Goal: Task Accomplishment & Management: Manage account settings

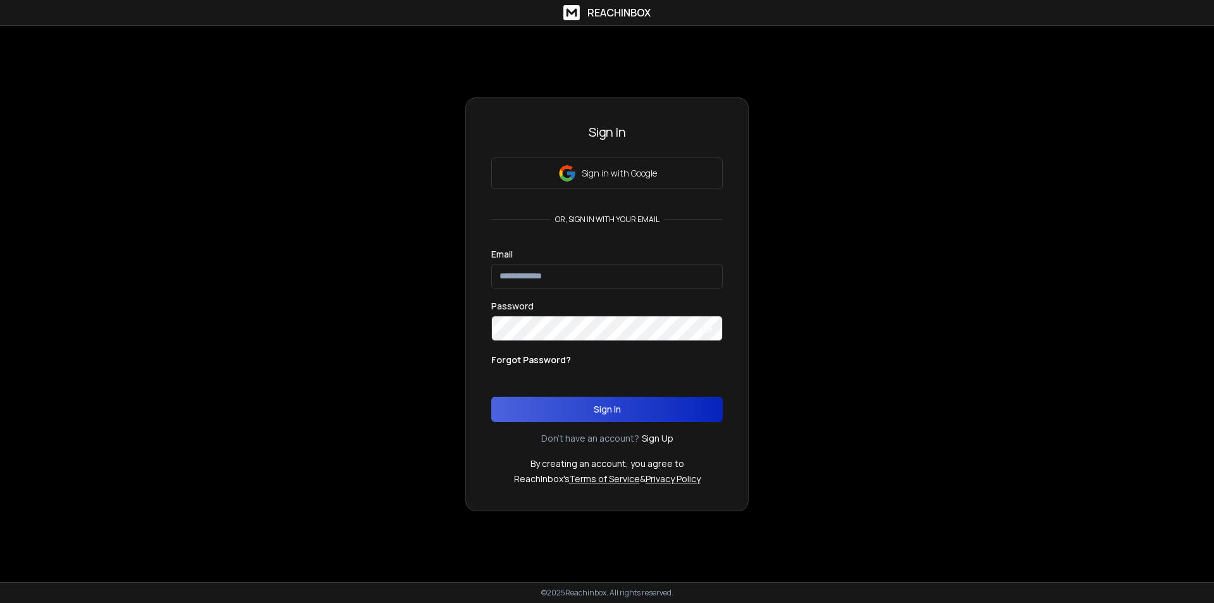
click at [548, 278] on input "email" at bounding box center [606, 276] width 231 height 25
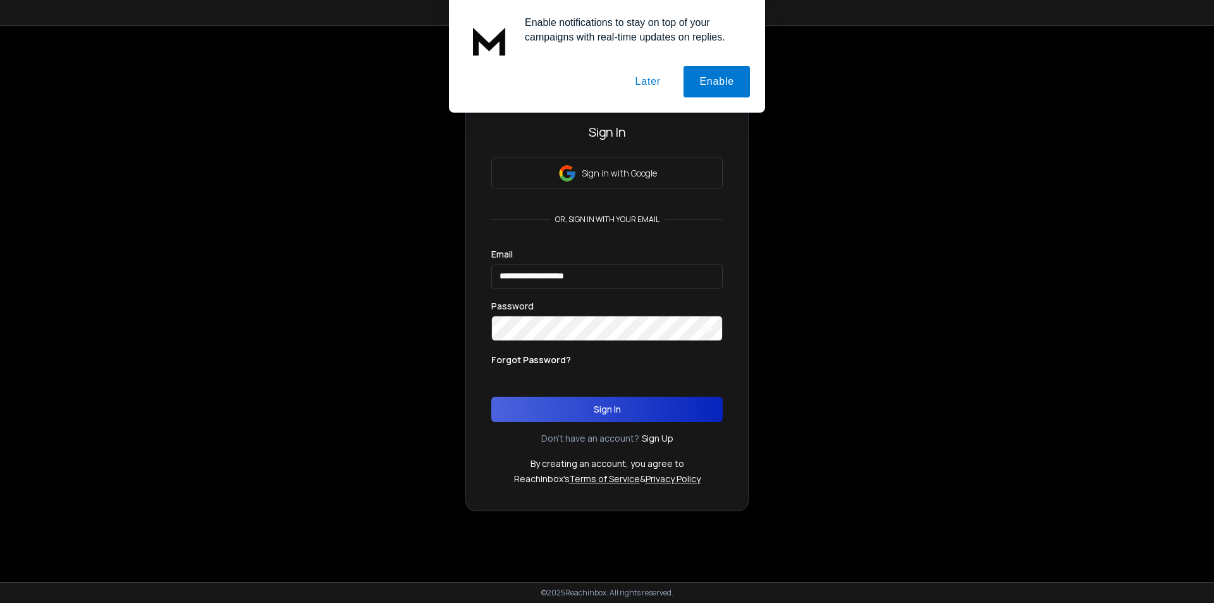
type input "**********"
click at [518, 309] on label "Password" at bounding box center [512, 306] width 42 height 9
click at [629, 421] on button "Sign In" at bounding box center [606, 408] width 231 height 25
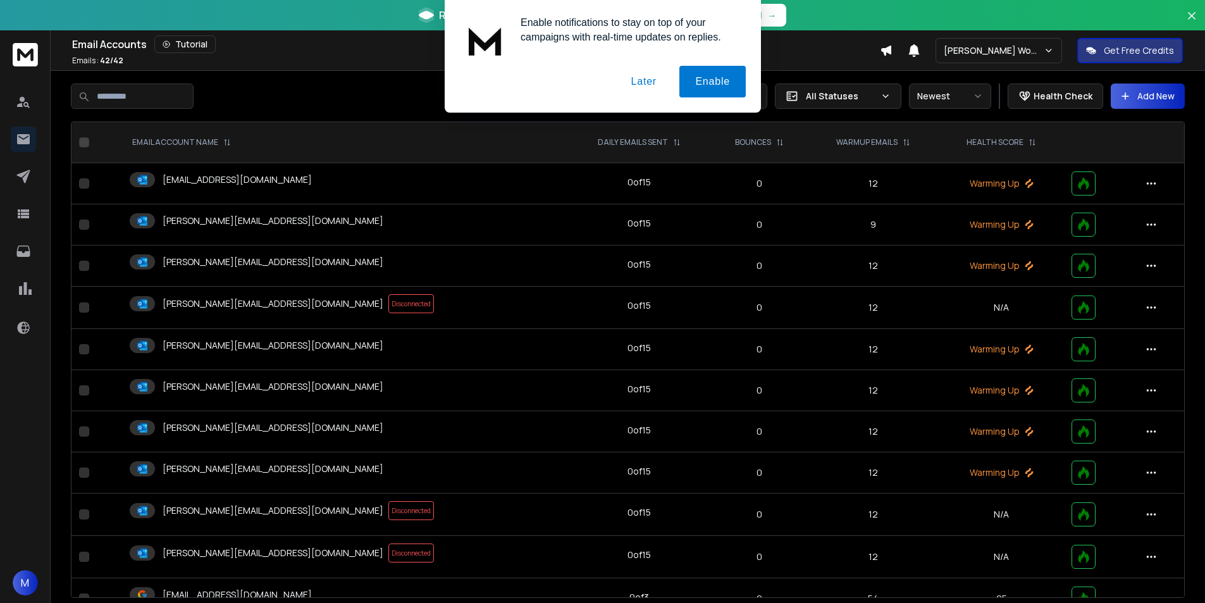
click at [654, 83] on button "Later" at bounding box center [643, 82] width 57 height 32
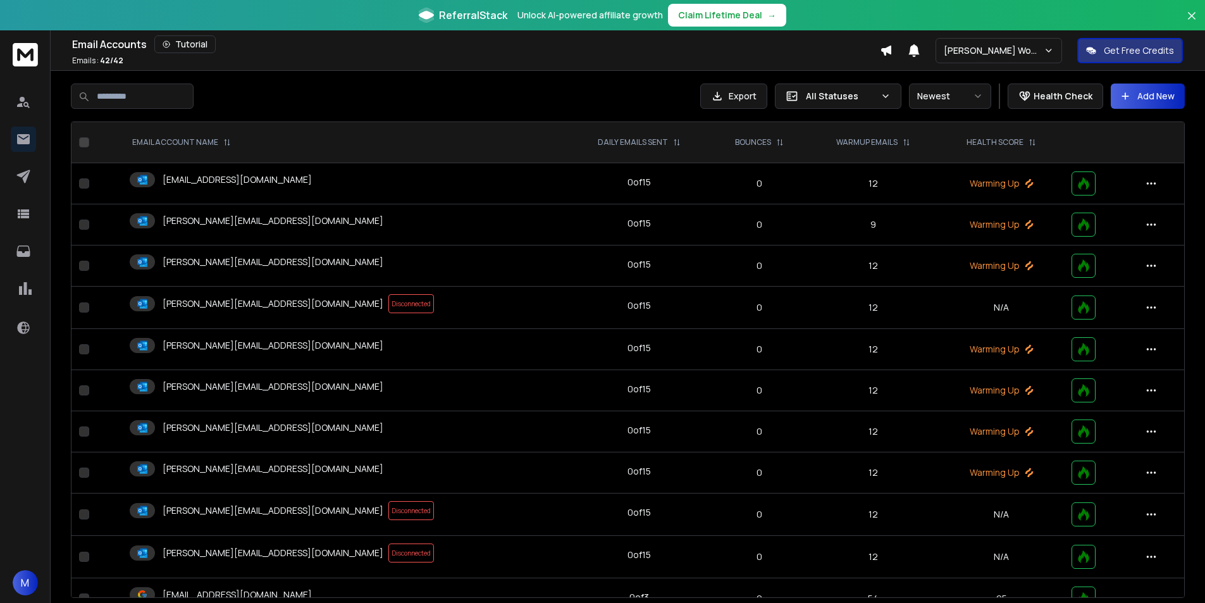
click at [1138, 89] on button "Add New" at bounding box center [1147, 95] width 74 height 25
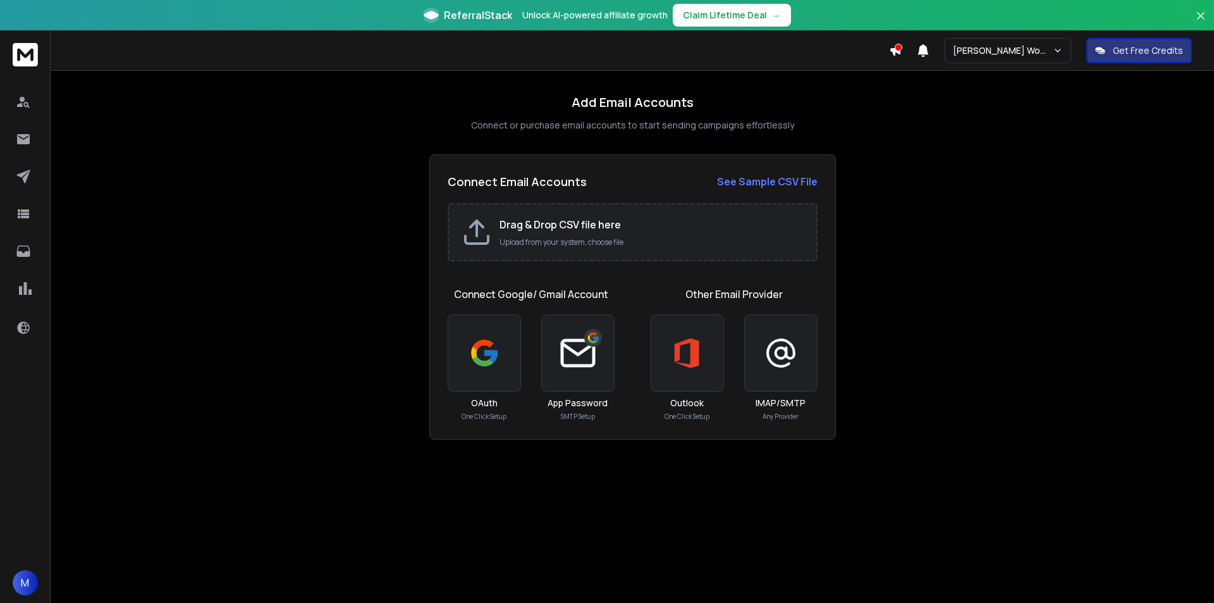
click at [711, 366] on div at bounding box center [687, 352] width 73 height 77
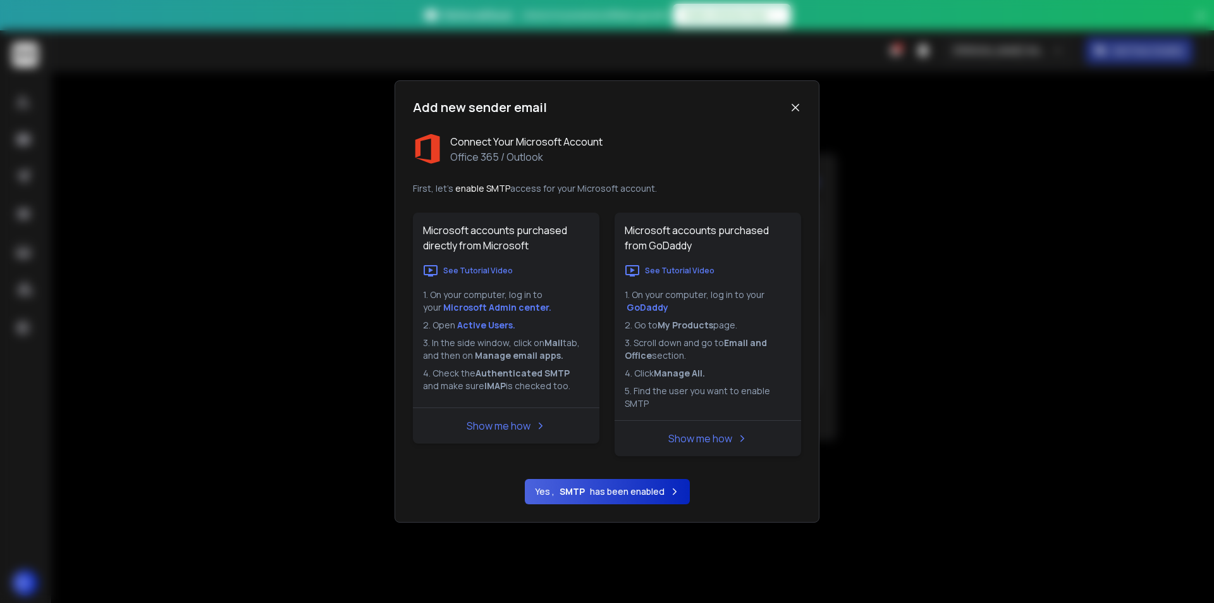
click at [629, 489] on button "Yes , SMTP has been enabled" at bounding box center [607, 491] width 165 height 25
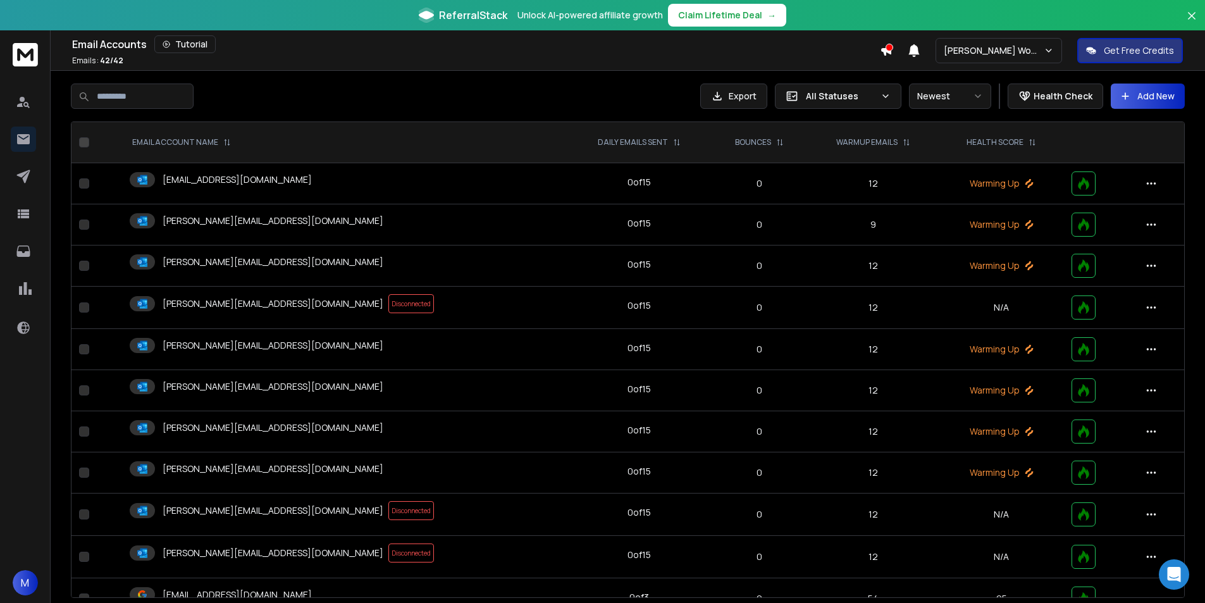
click at [83, 312] on button "button" at bounding box center [84, 307] width 10 height 10
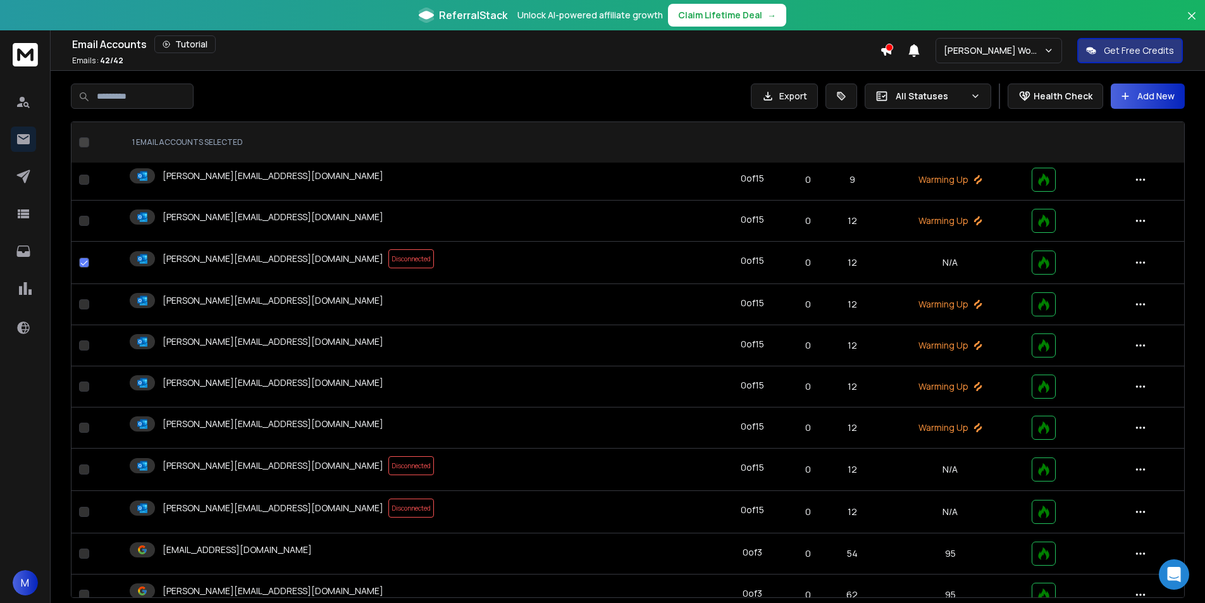
scroll to position [63, 0]
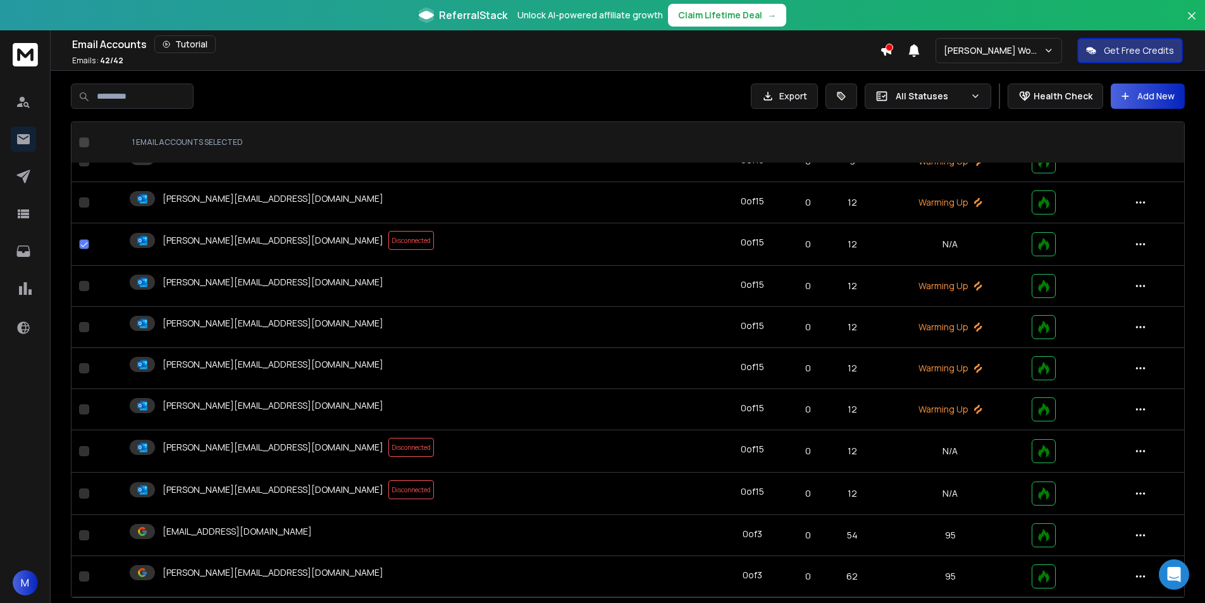
click at [83, 450] on button "button" at bounding box center [84, 451] width 10 height 10
click at [85, 487] on td at bounding box center [96, 493] width 51 height 42
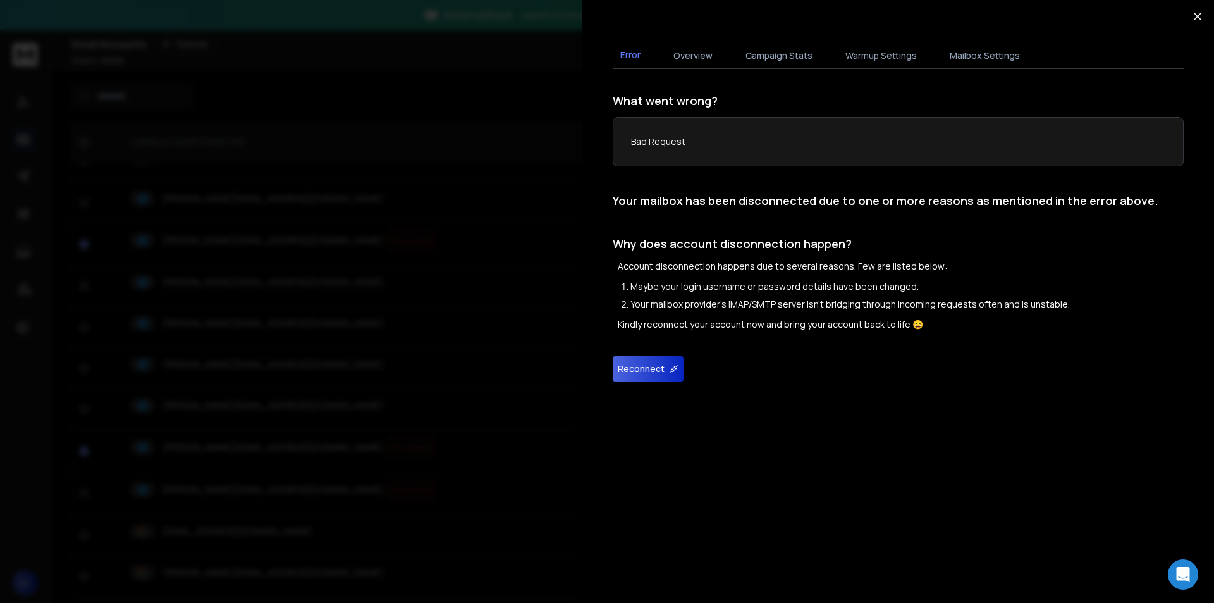
click at [1191, 20] on icon "button" at bounding box center [1197, 16] width 13 height 13
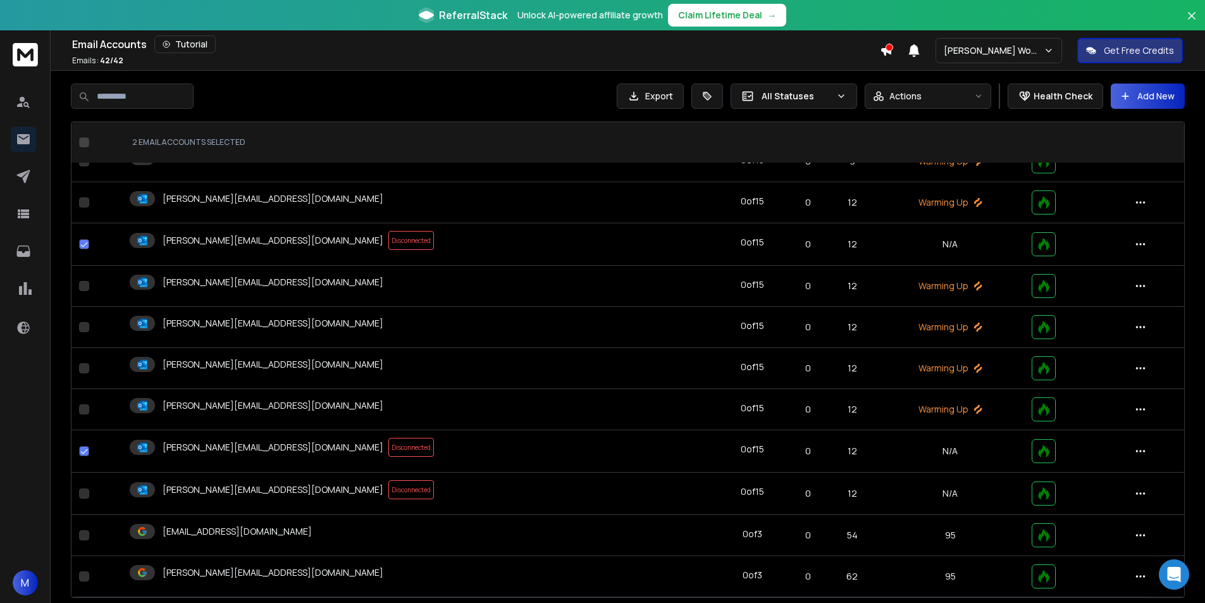
click at [79, 488] on div at bounding box center [100, 493] width 43 height 10
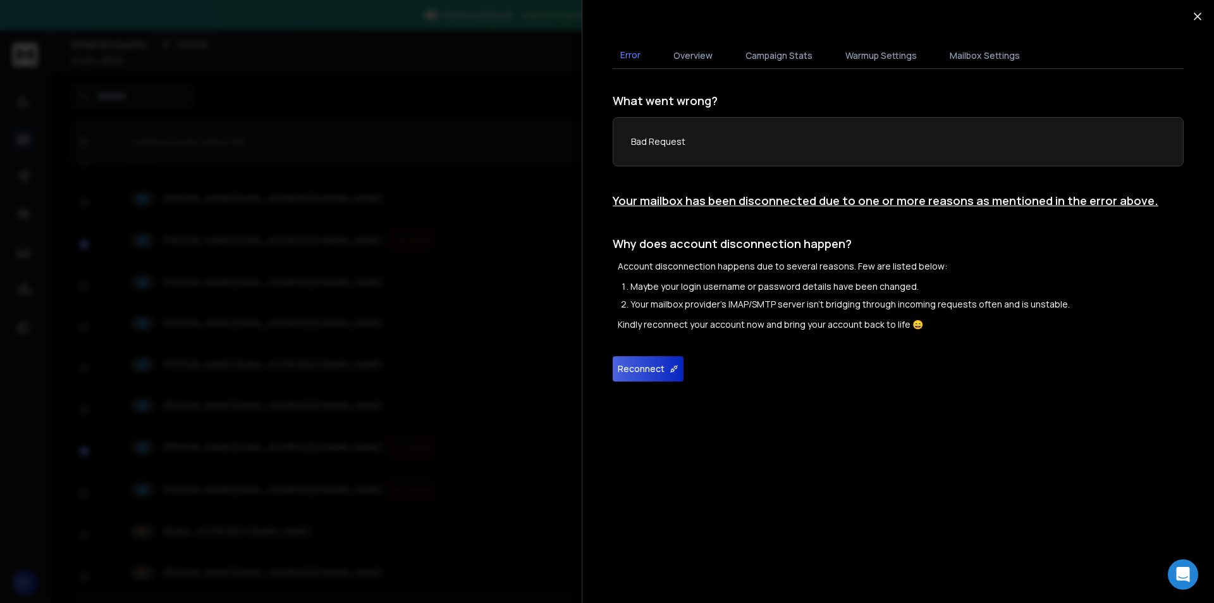
click at [1195, 18] on icon "button" at bounding box center [1198, 16] width 6 height 6
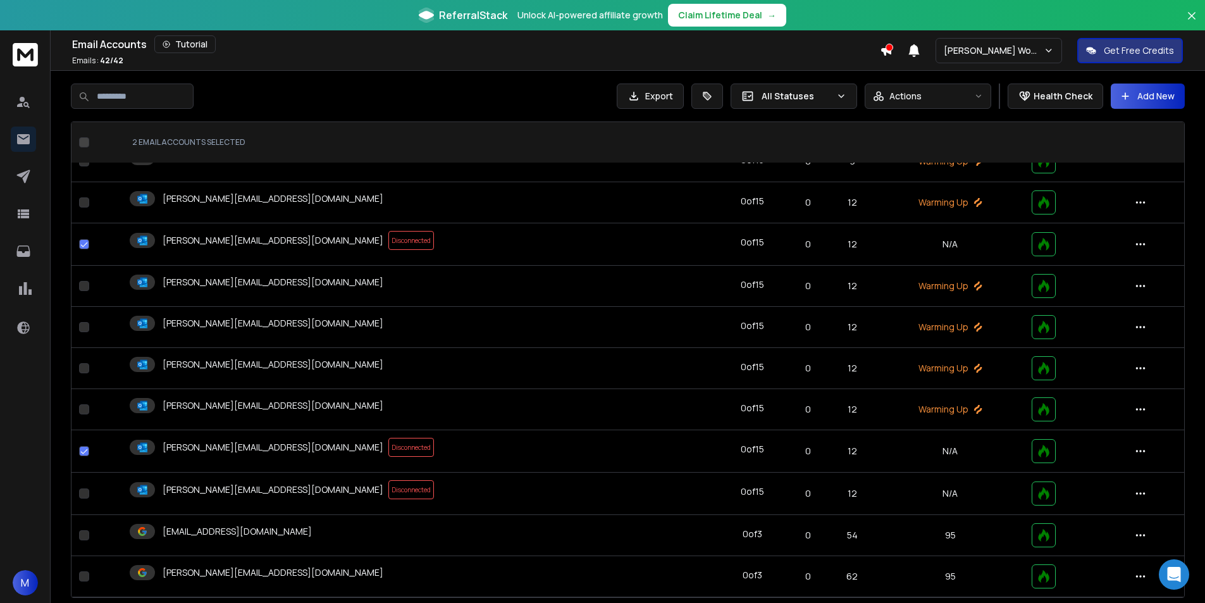
click at [83, 498] on button "button" at bounding box center [84, 493] width 10 height 10
click at [966, 90] on div "Actions" at bounding box center [921, 96] width 96 height 13
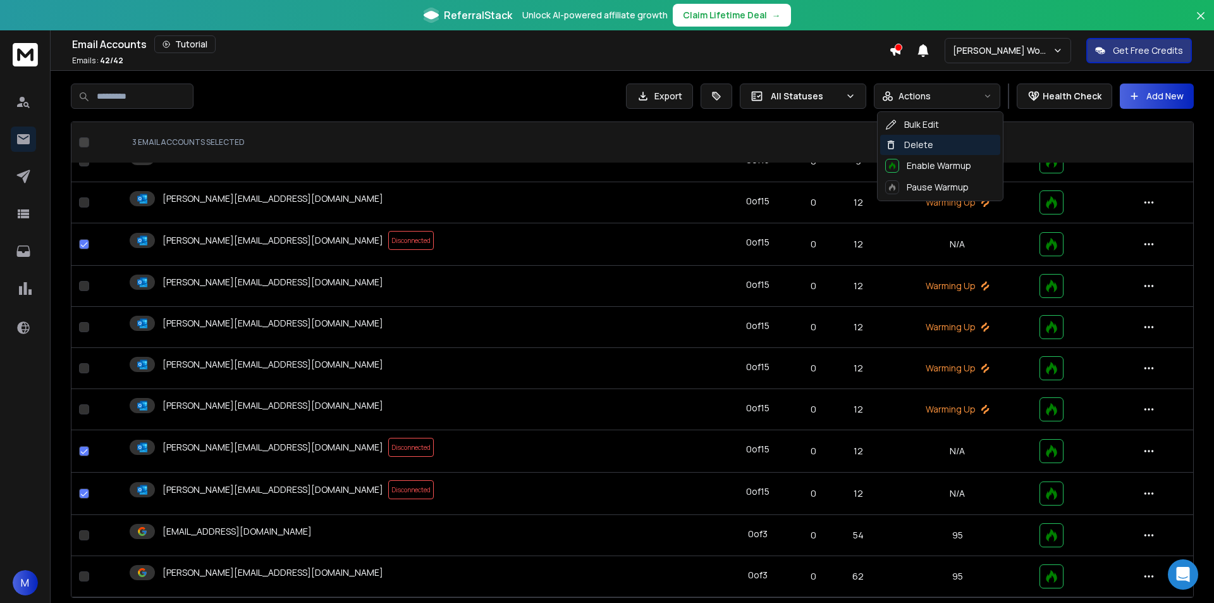
click at [914, 144] on div "Delete" at bounding box center [909, 144] width 48 height 13
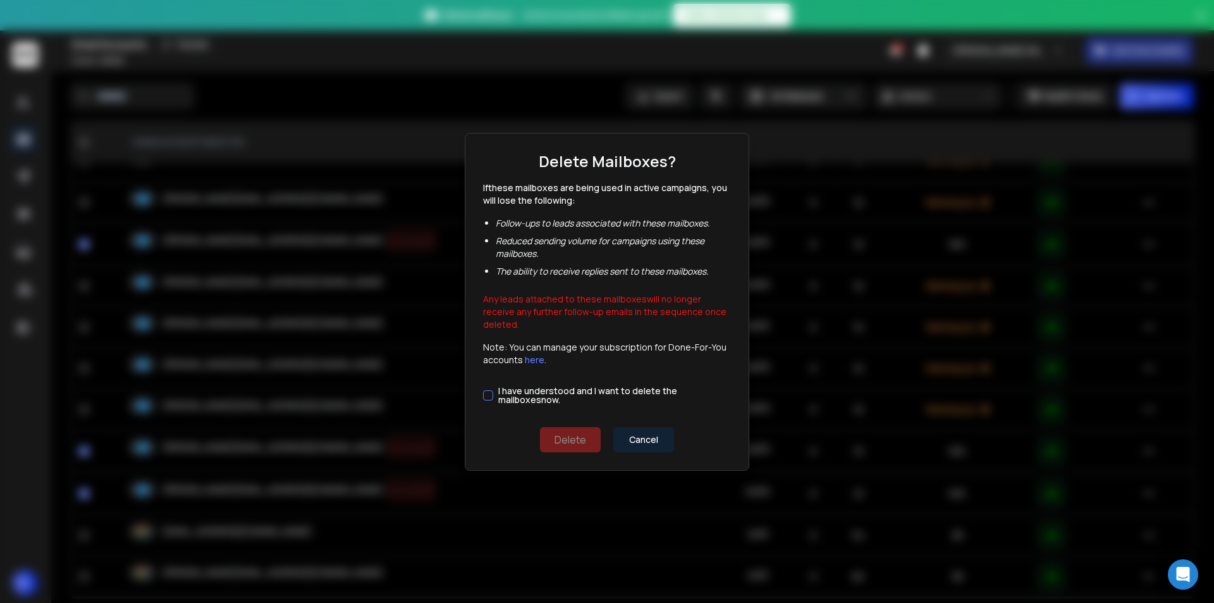
click at [484, 390] on button "I have understood and I want to delete the mailbox es now." at bounding box center [488, 395] width 10 height 10
click at [551, 429] on button "Delete" at bounding box center [570, 439] width 61 height 25
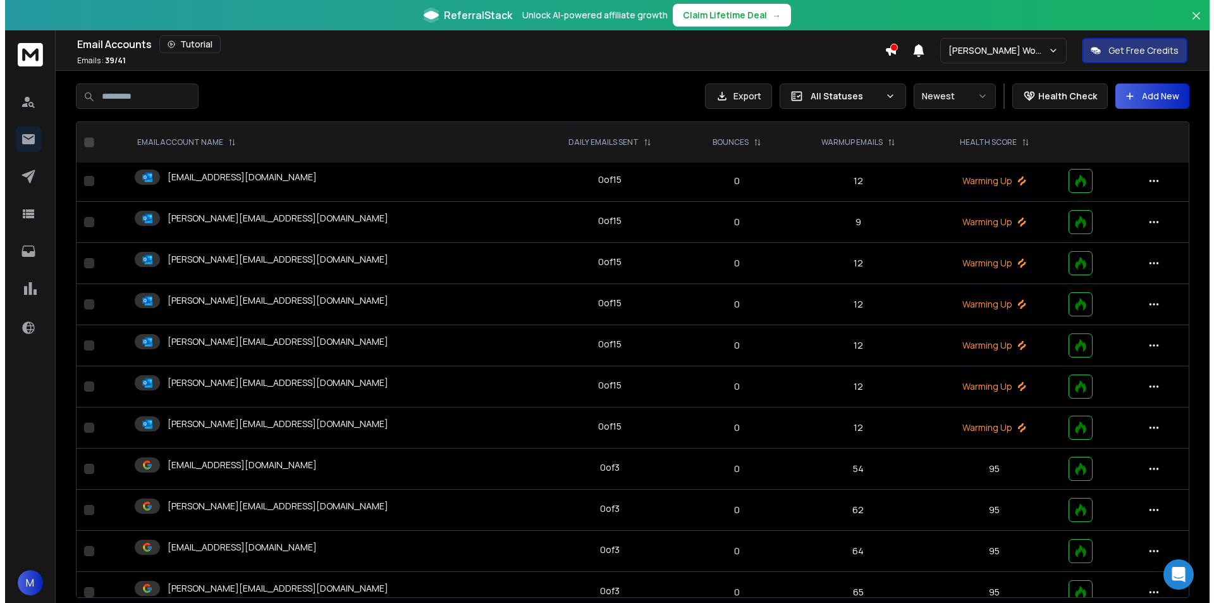
scroll to position [0, 0]
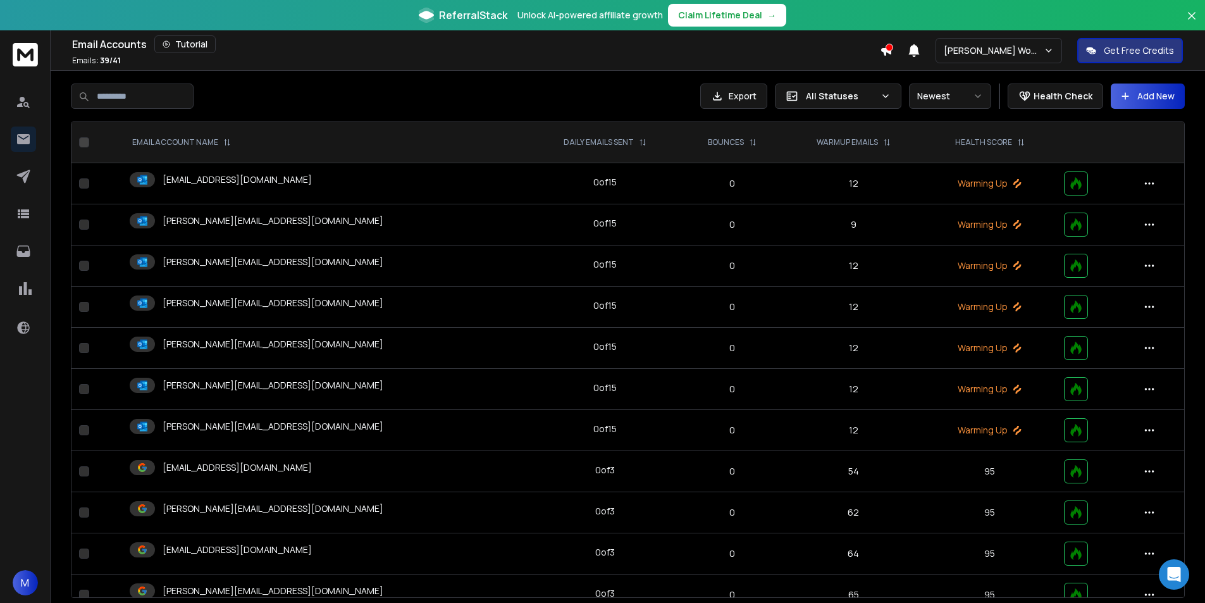
click at [192, 217] on p "[PERSON_NAME][EMAIL_ADDRESS][DOMAIN_NAME]" at bounding box center [273, 220] width 221 height 13
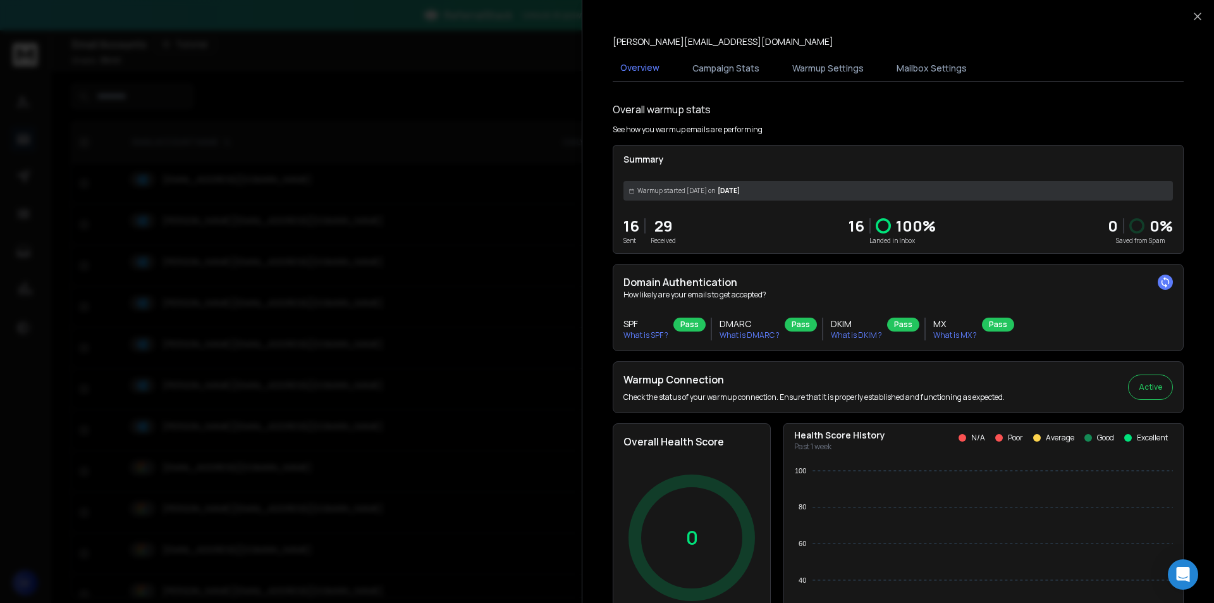
click at [1200, 17] on div "Multi Select Table Sheet annas@gtmengiineer.com Overview Campaign Stats Warmup …" at bounding box center [898, 301] width 632 height 603
click at [1197, 15] on icon "button" at bounding box center [1197, 16] width 13 height 13
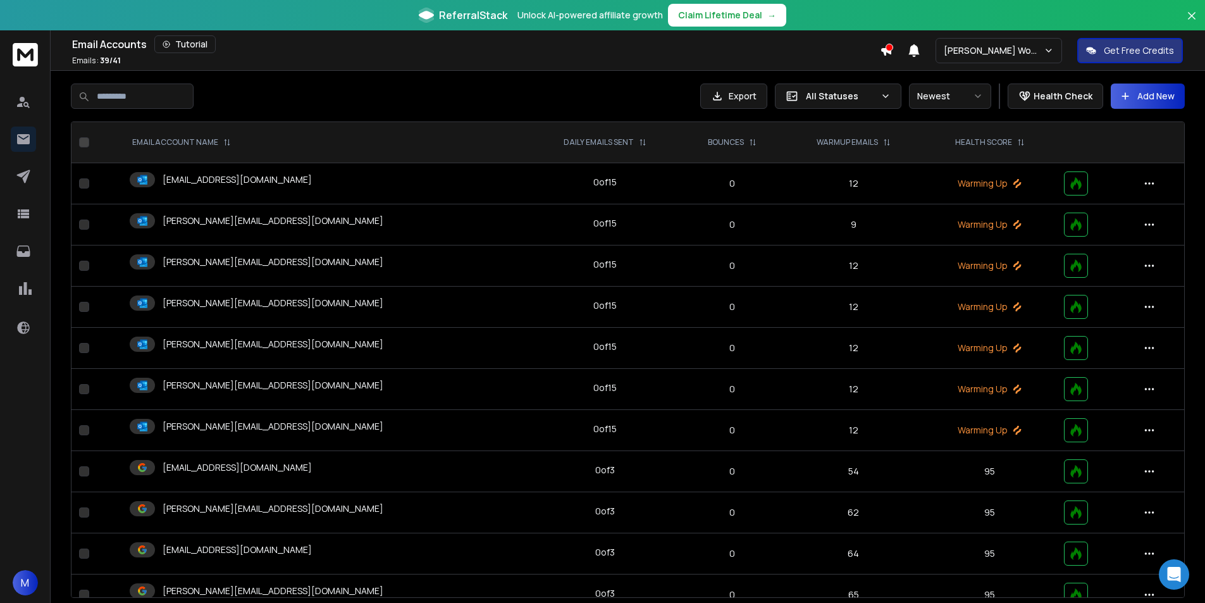
click at [1131, 97] on button "Add New" at bounding box center [1147, 95] width 74 height 25
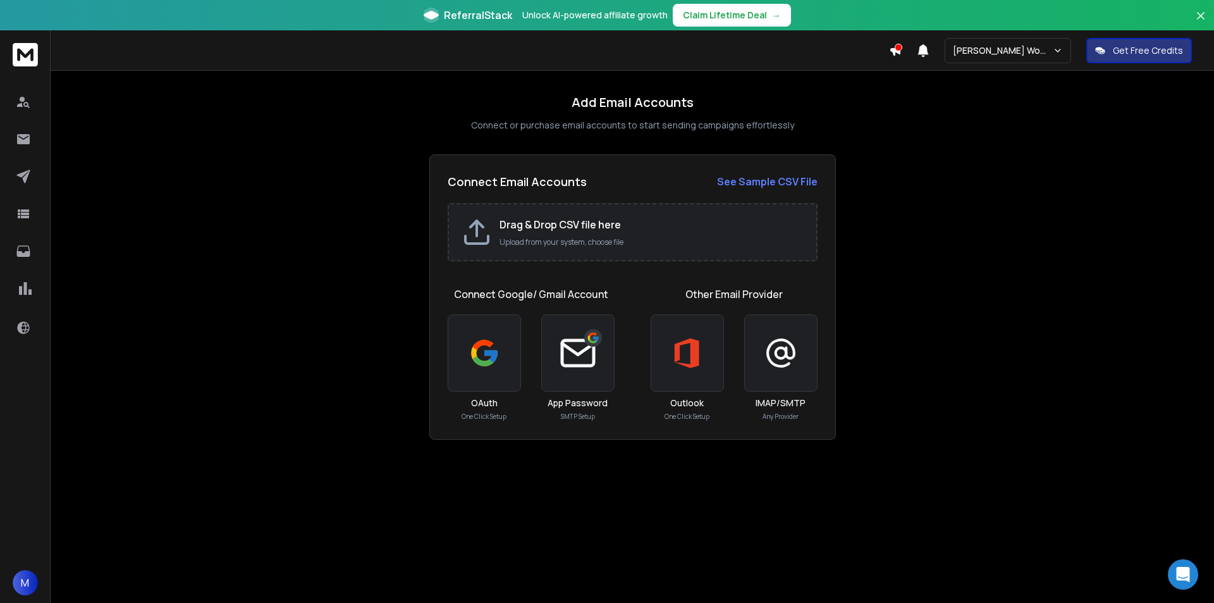
click at [697, 366] on icon at bounding box center [686, 353] width 25 height 30
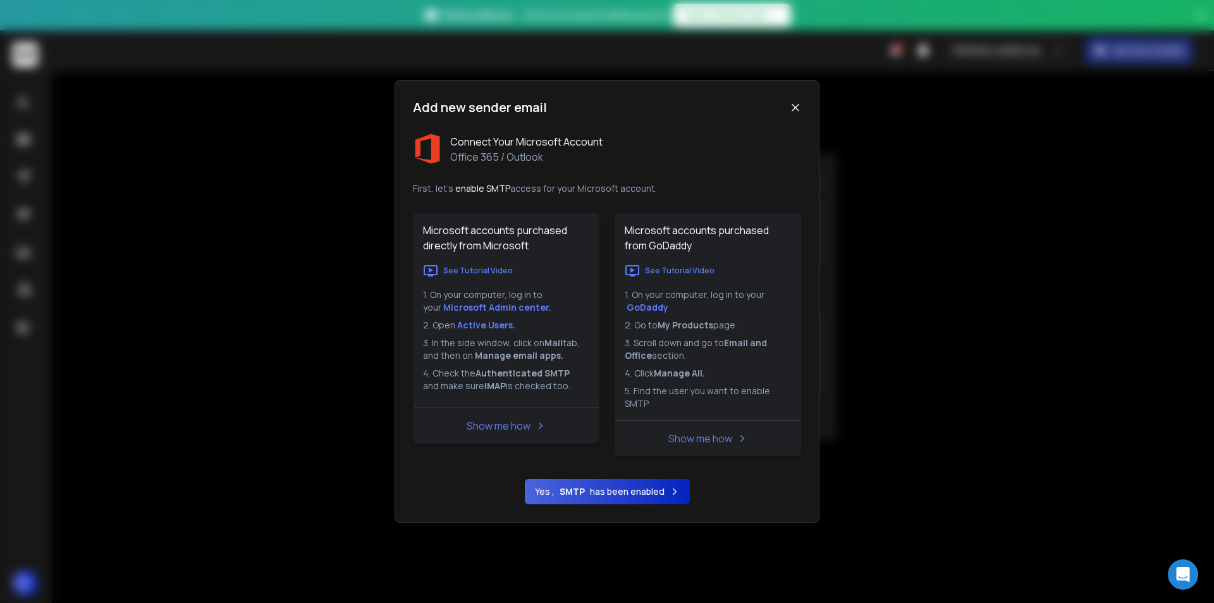
click at [622, 479] on button "Yes , SMTP has been enabled" at bounding box center [607, 491] width 165 height 25
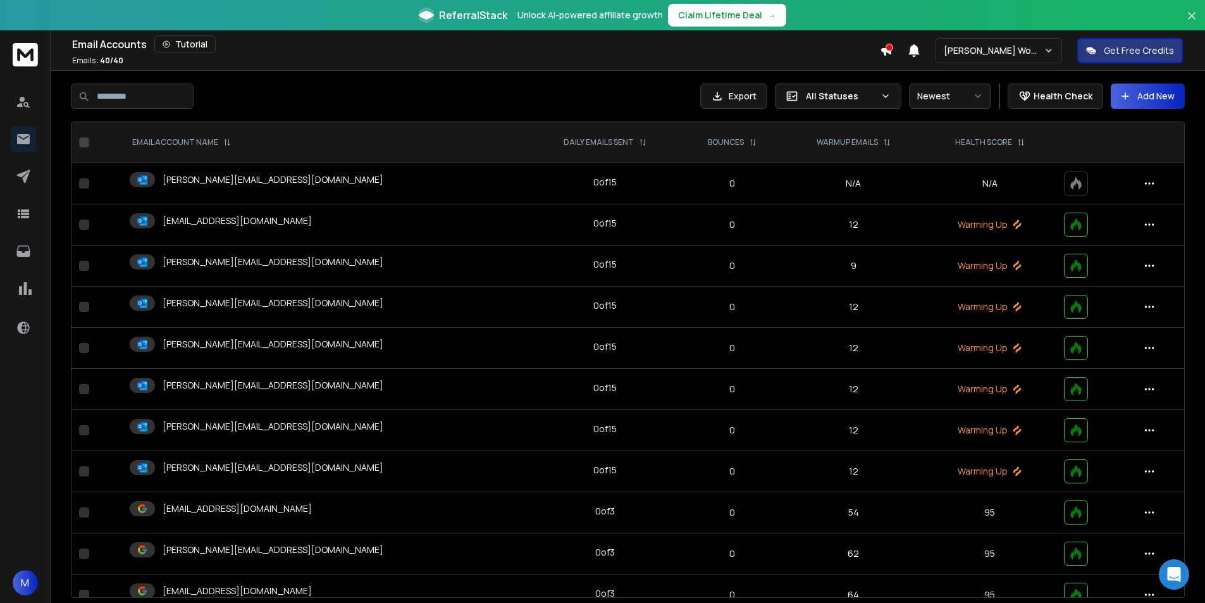
click at [1071, 187] on icon at bounding box center [1076, 183] width 11 height 13
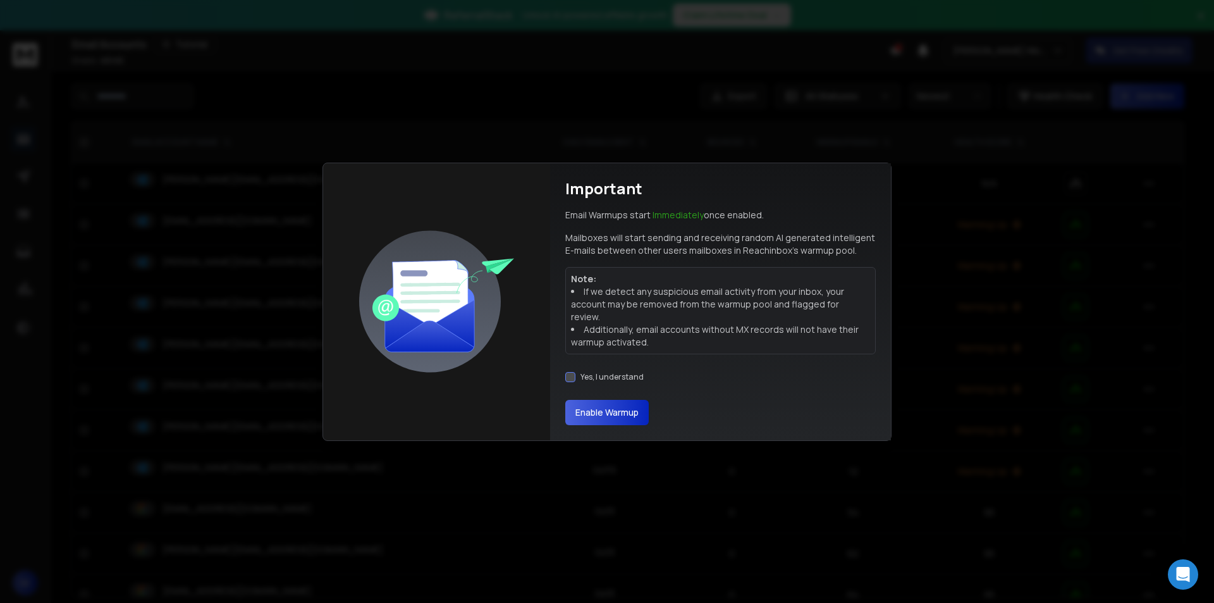
click at [568, 372] on button "Yes, I understand" at bounding box center [570, 377] width 10 height 10
click at [584, 401] on button "Enable Warmup" at bounding box center [606, 412] width 83 height 25
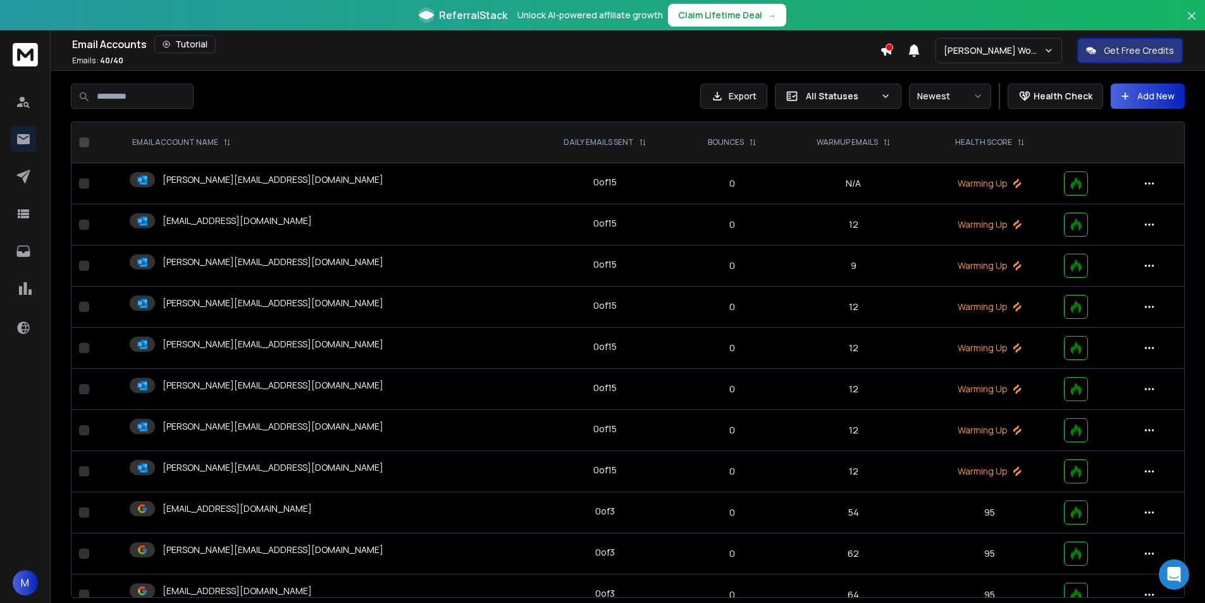
click at [1157, 90] on button "Add New" at bounding box center [1147, 95] width 74 height 25
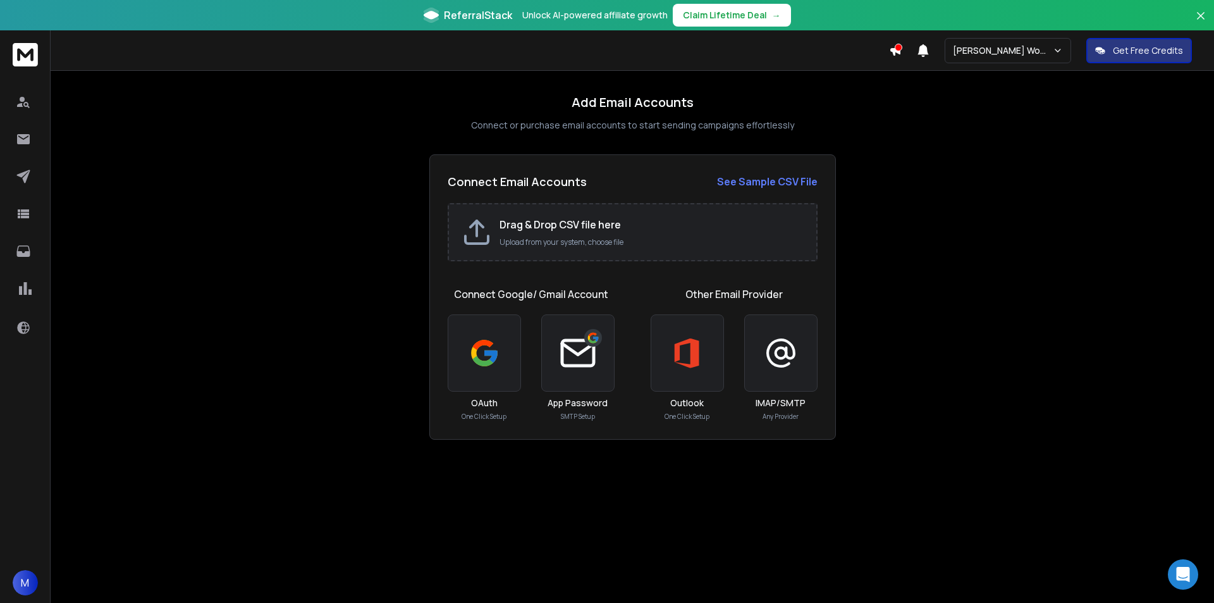
click at [685, 366] on icon at bounding box center [687, 353] width 30 height 30
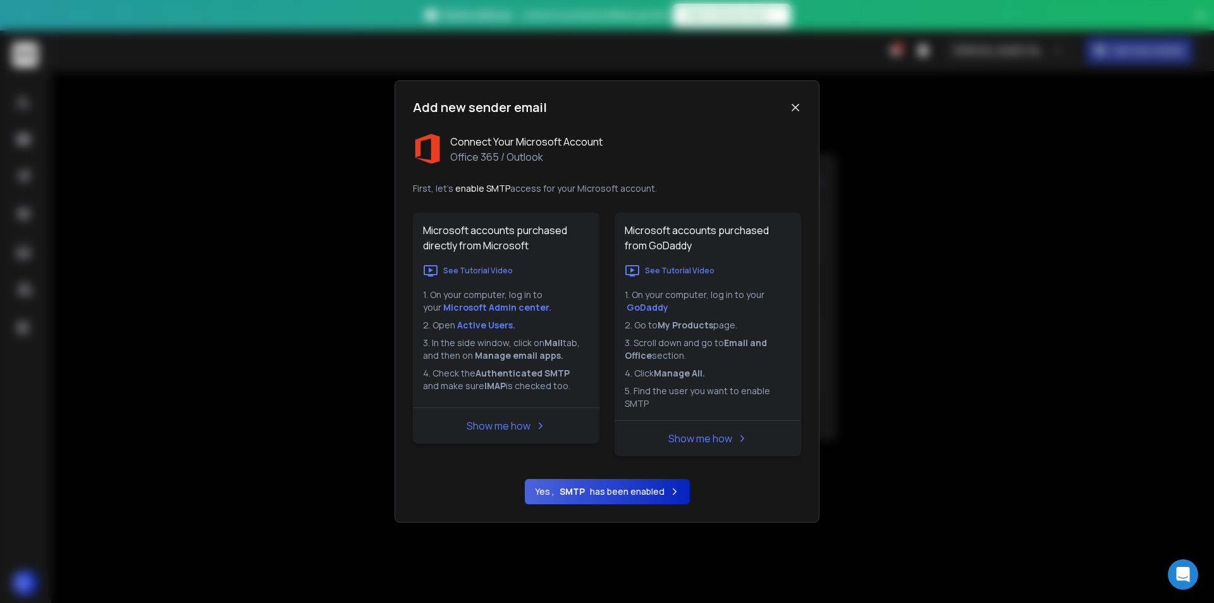
click at [619, 479] on button "Yes , SMTP has been enabled" at bounding box center [607, 491] width 165 height 25
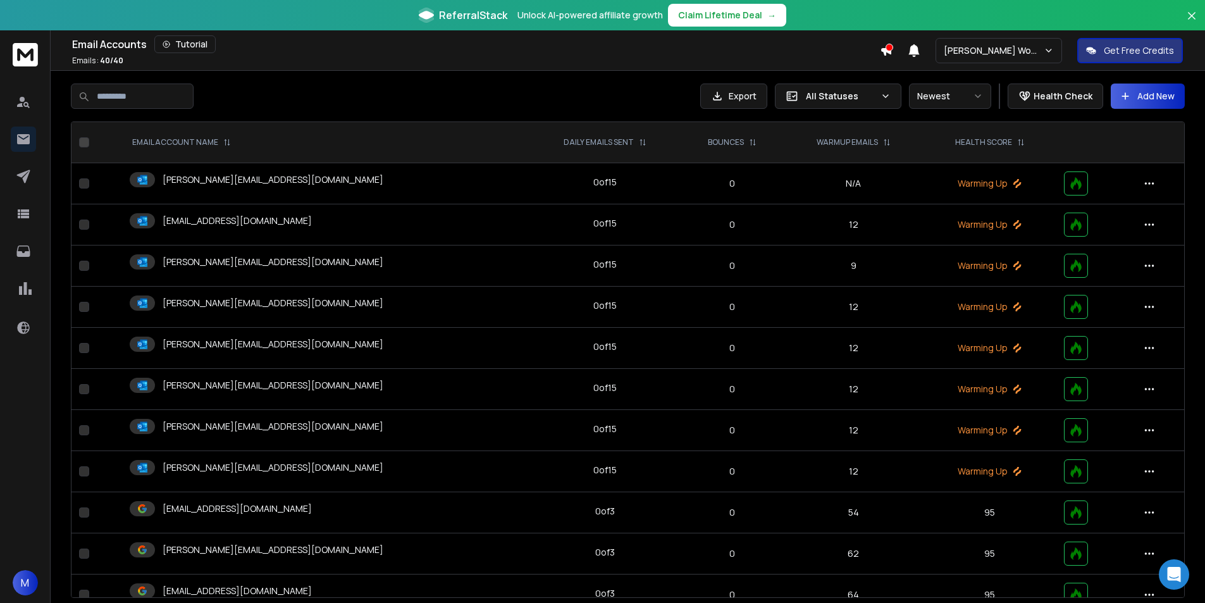
click at [1140, 90] on button "Add New" at bounding box center [1147, 95] width 74 height 25
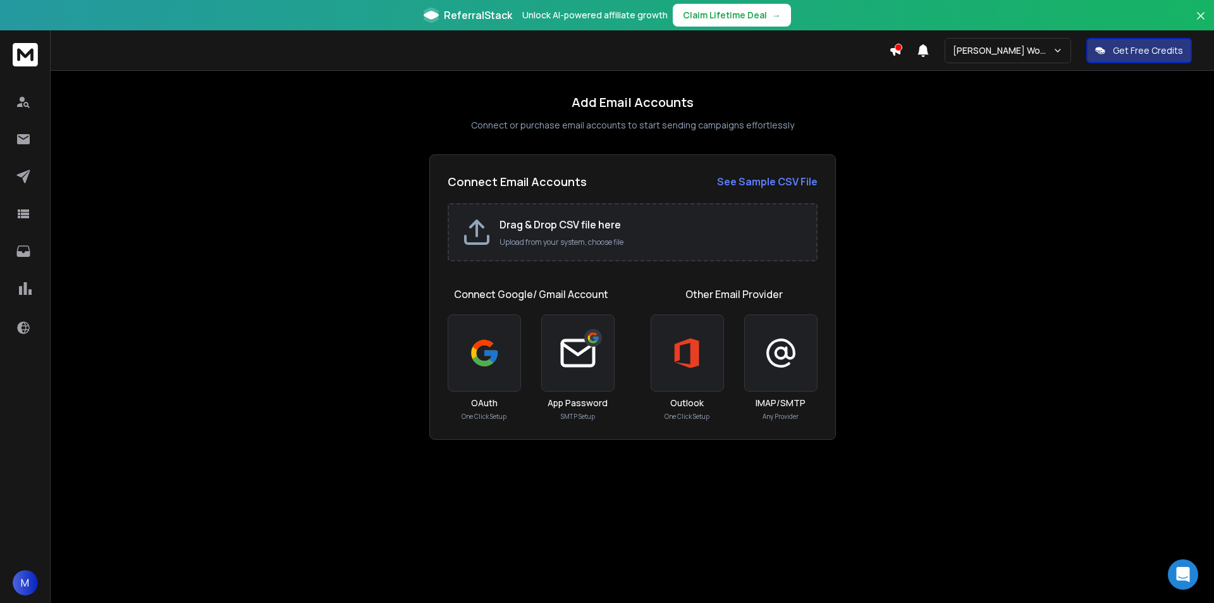
click at [678, 355] on icon at bounding box center [686, 353] width 25 height 30
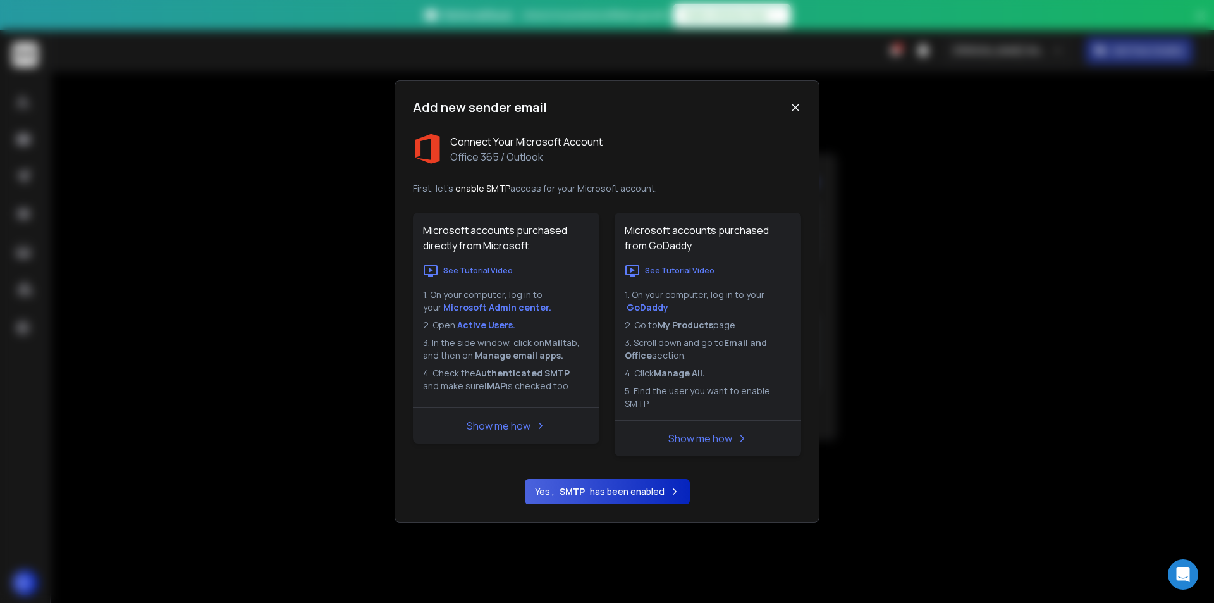
click at [599, 492] on button "Yes , SMTP has been enabled" at bounding box center [607, 491] width 165 height 25
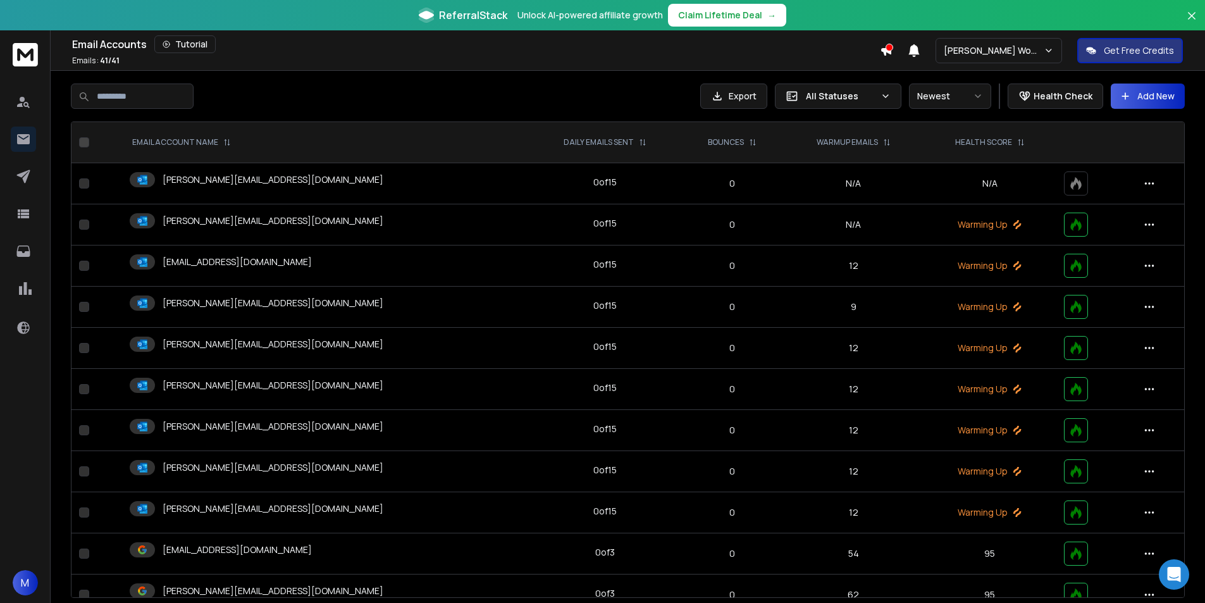
click at [1071, 185] on icon at bounding box center [1076, 183] width 11 height 13
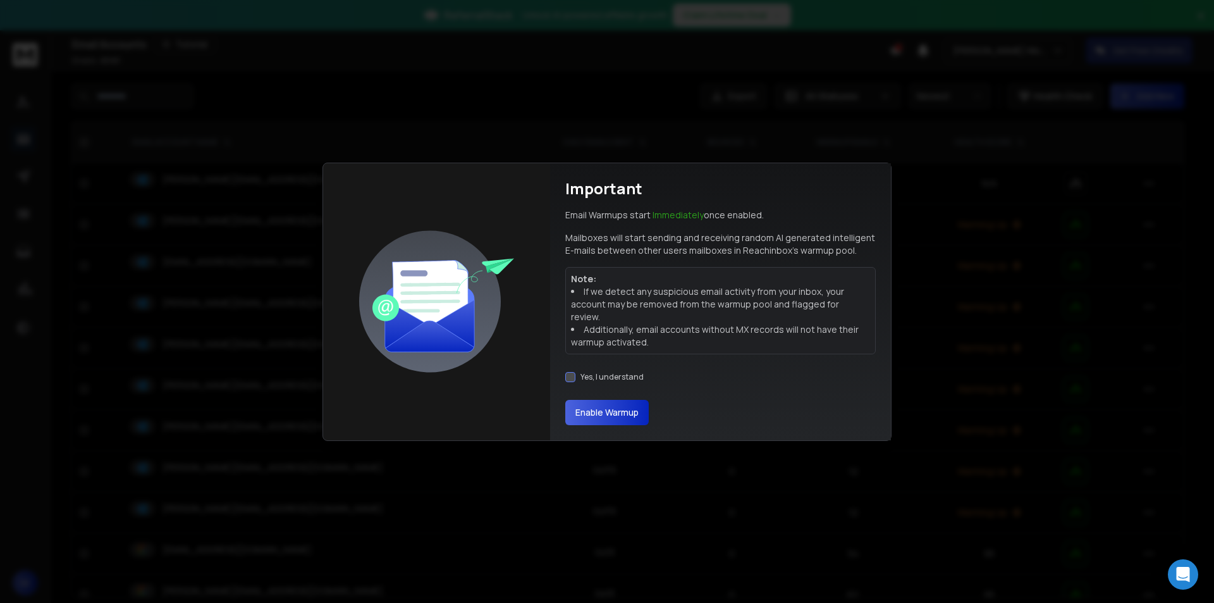
click at [570, 372] on button "Yes, I understand" at bounding box center [570, 377] width 10 height 10
click at [599, 408] on button "Enable Warmup" at bounding box center [606, 412] width 83 height 25
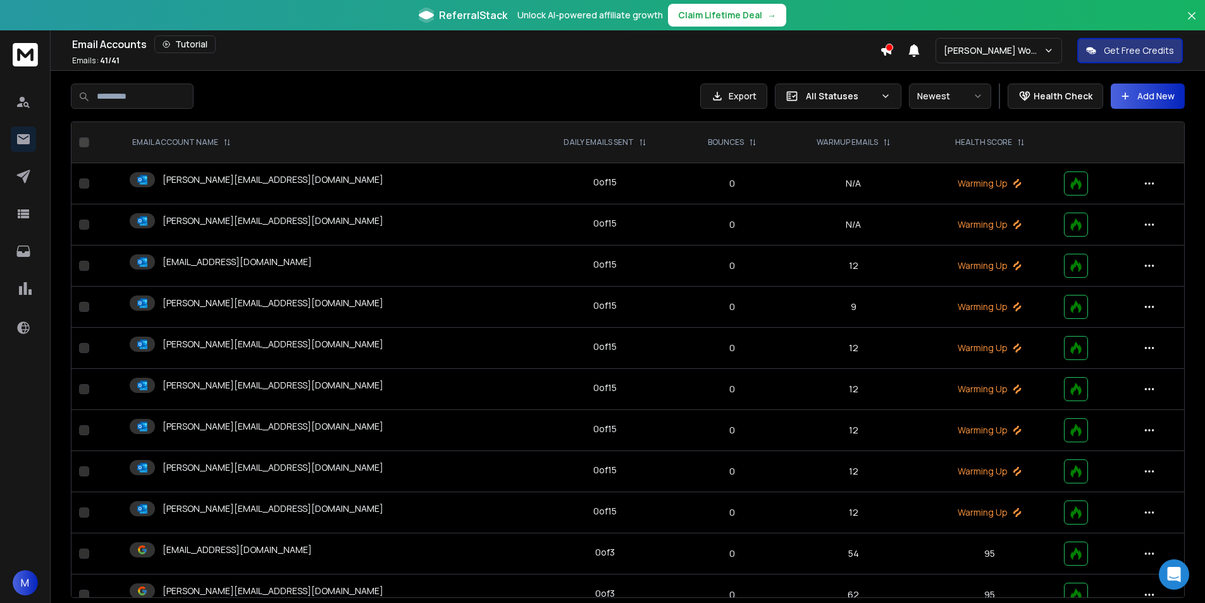
click at [1143, 102] on button "Add New" at bounding box center [1147, 95] width 74 height 25
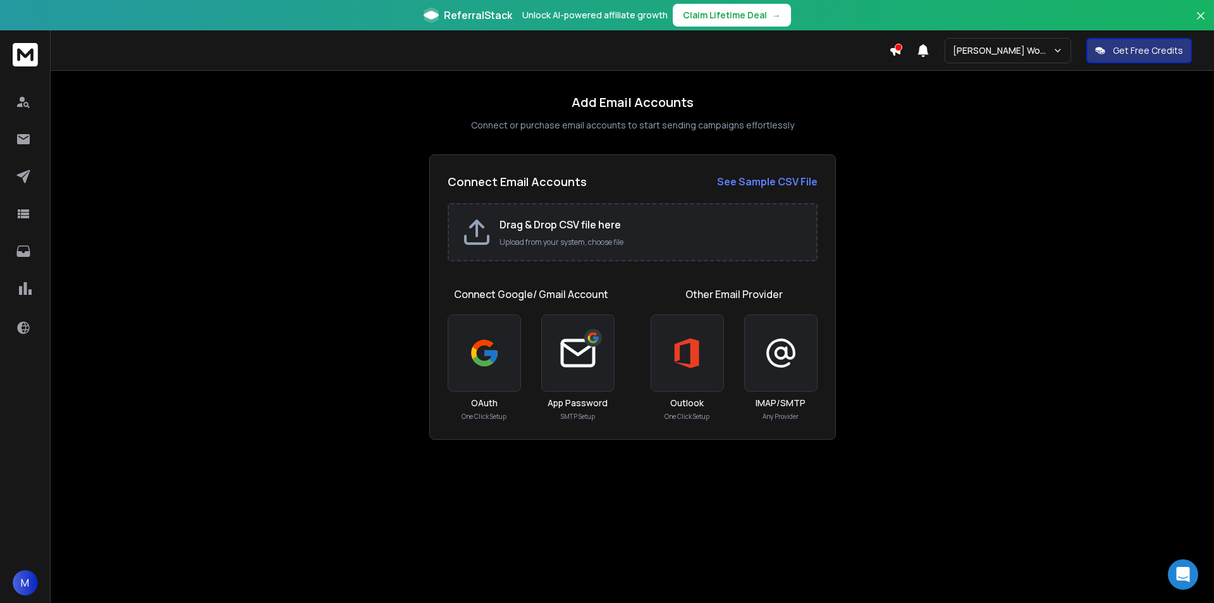
click at [673, 364] on icon at bounding box center [687, 353] width 30 height 30
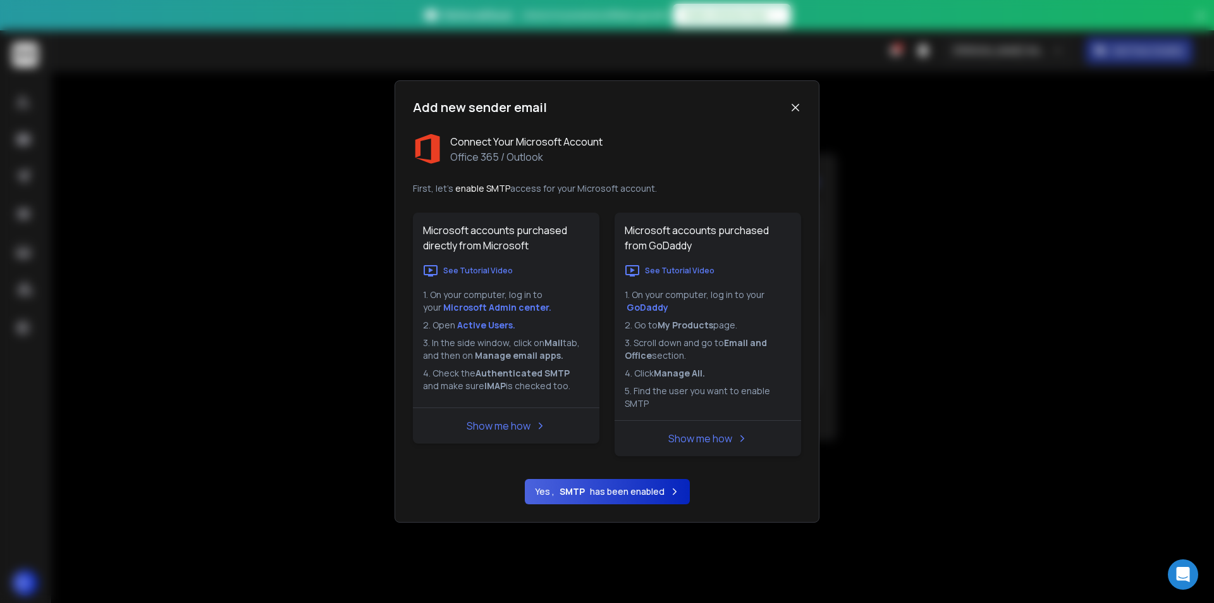
click at [607, 483] on button "Yes , SMTP has been enabled" at bounding box center [607, 491] width 165 height 25
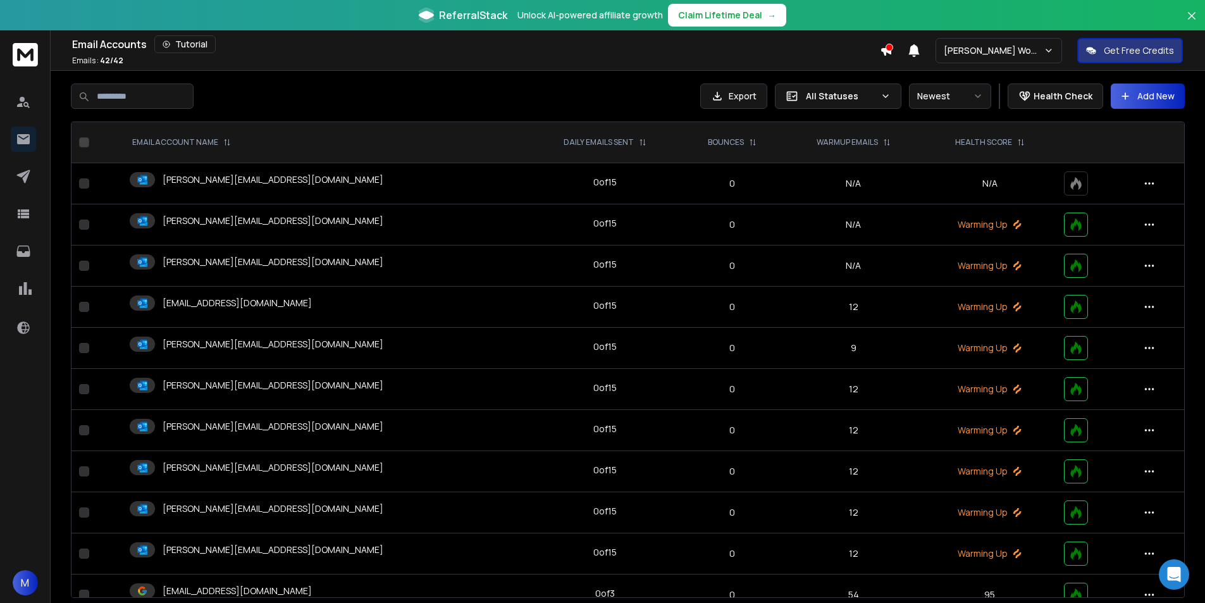
click at [1069, 182] on icon at bounding box center [1075, 183] width 13 height 13
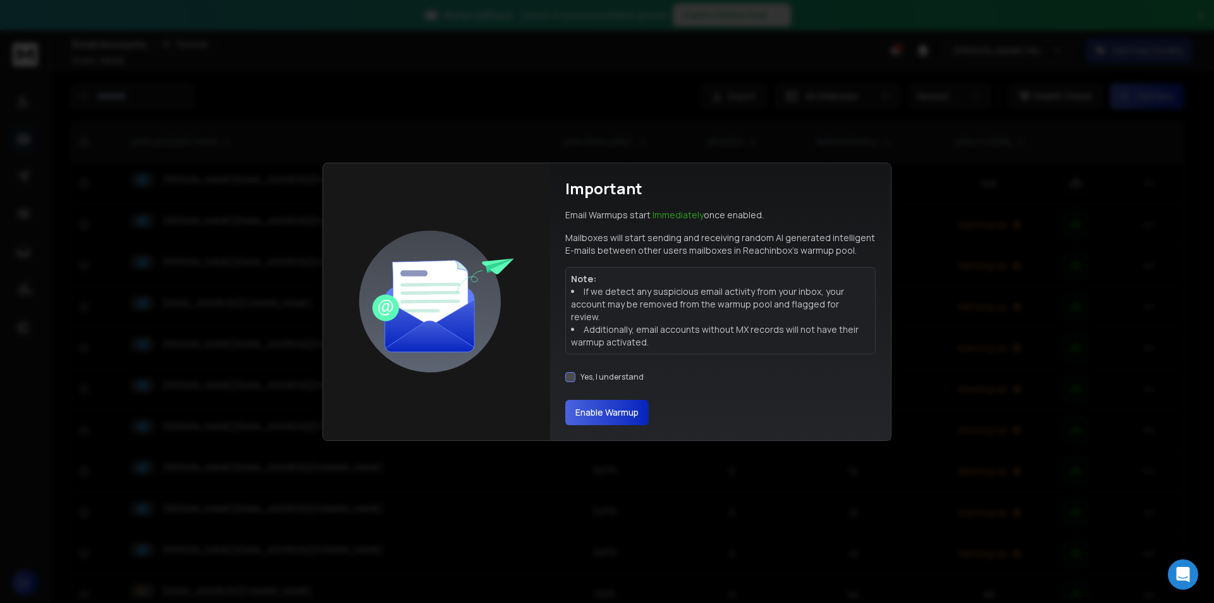
click at [566, 372] on button "Yes, I understand" at bounding box center [570, 377] width 10 height 10
click at [579, 400] on button "Enable Warmup" at bounding box center [606, 412] width 83 height 25
